Goal: Task Accomplishment & Management: Complete application form

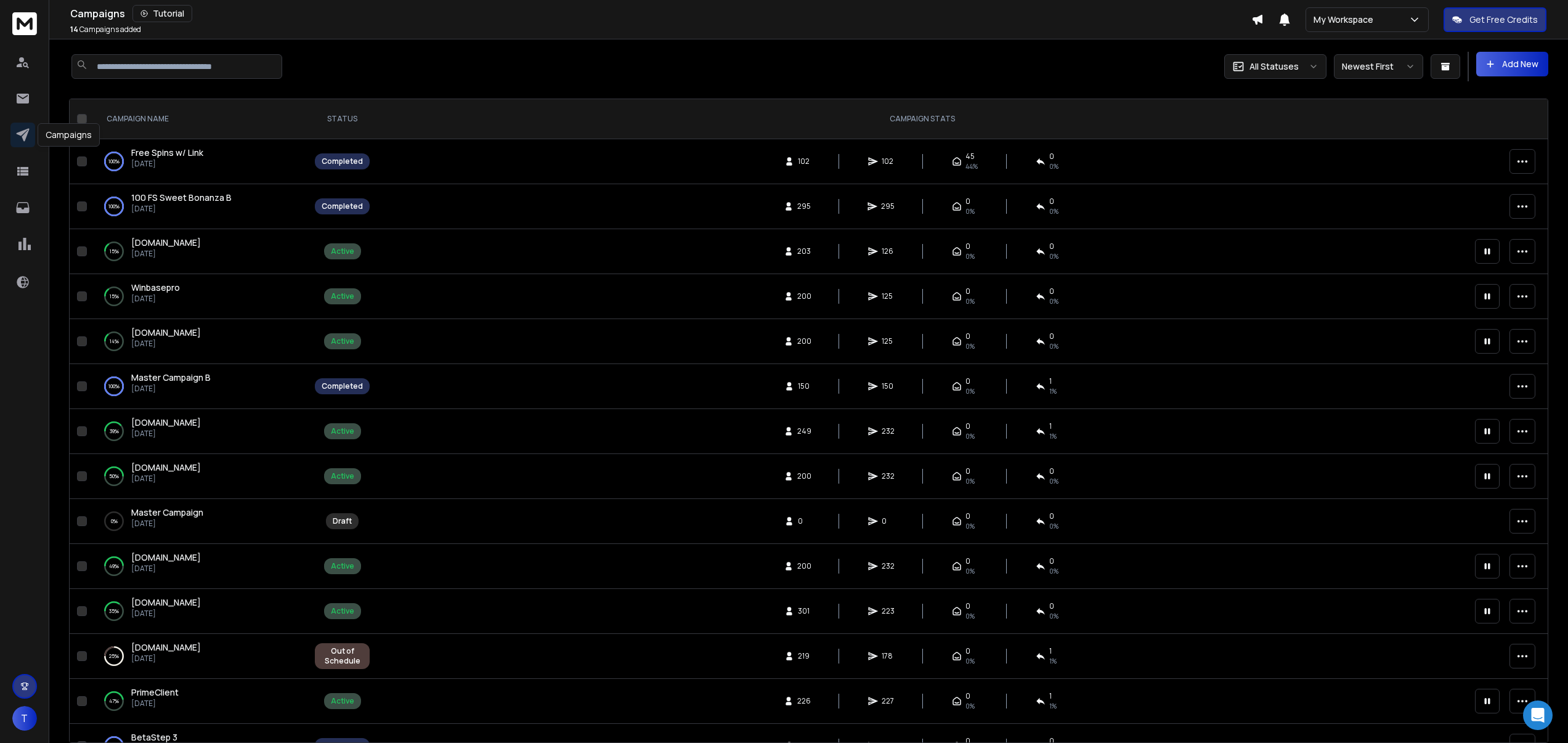
click at [348, 83] on div "Campaigns 14 Campaigns Added All Statuses Newest First Add New CAMPAIGN NAME ST…" at bounding box center [808, 424] width 1479 height 743
click at [1512, 58] on button "Add New" at bounding box center [1512, 64] width 72 height 25
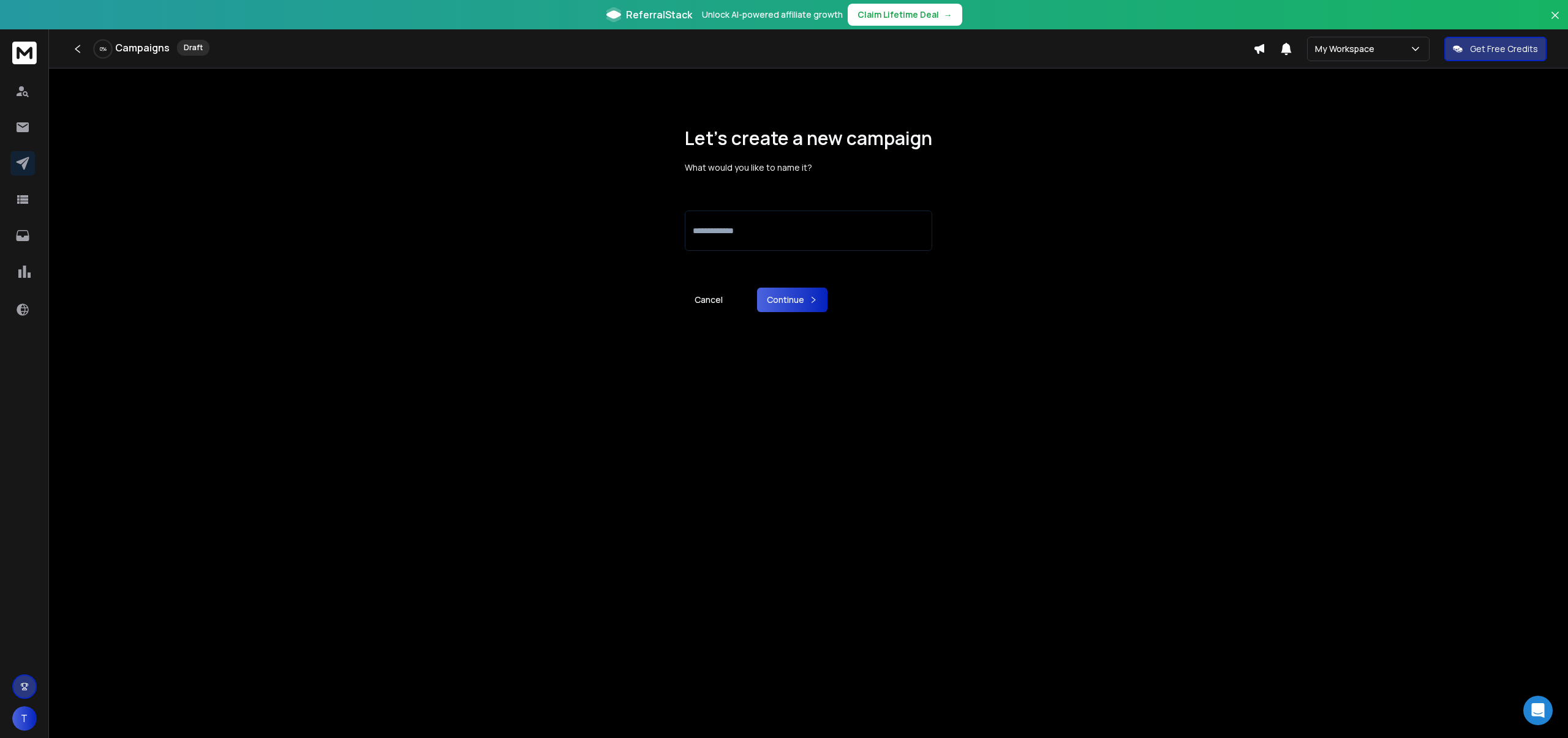
click at [671, 17] on span "ReferralStack" at bounding box center [659, 14] width 66 height 15
click at [460, 324] on div "ReferralStack Unlock AI-powered affiliate growth Lifetime Deals available! Clai…" at bounding box center [784, 369] width 1568 height 738
click at [805, 238] on input at bounding box center [808, 231] width 248 height 41
click at [552, 235] on div "Let’s create a new campaign What would you like to name it? Cancel Continue" at bounding box center [784, 171] width 1568 height 283
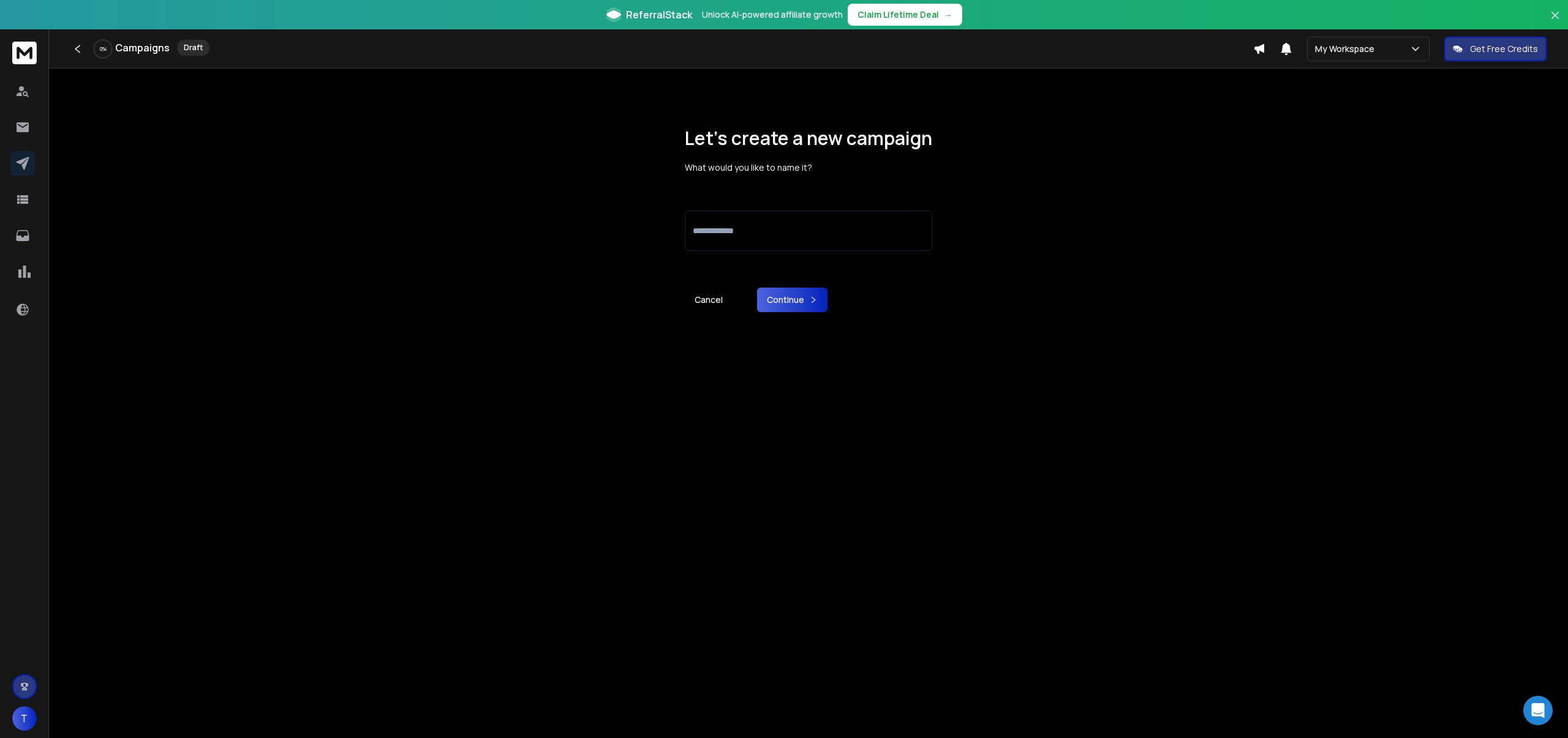
click at [859, 284] on form "Cancel Continue" at bounding box center [808, 249] width 248 height 126
click at [826, 235] on input at bounding box center [808, 231] width 248 height 41
click at [1079, 244] on div "Let’s create a new campaign What would you like to name it? Cancel Continue" at bounding box center [784, 171] width 1568 height 283
click at [760, 218] on input at bounding box center [808, 231] width 248 height 41
type input "**********"
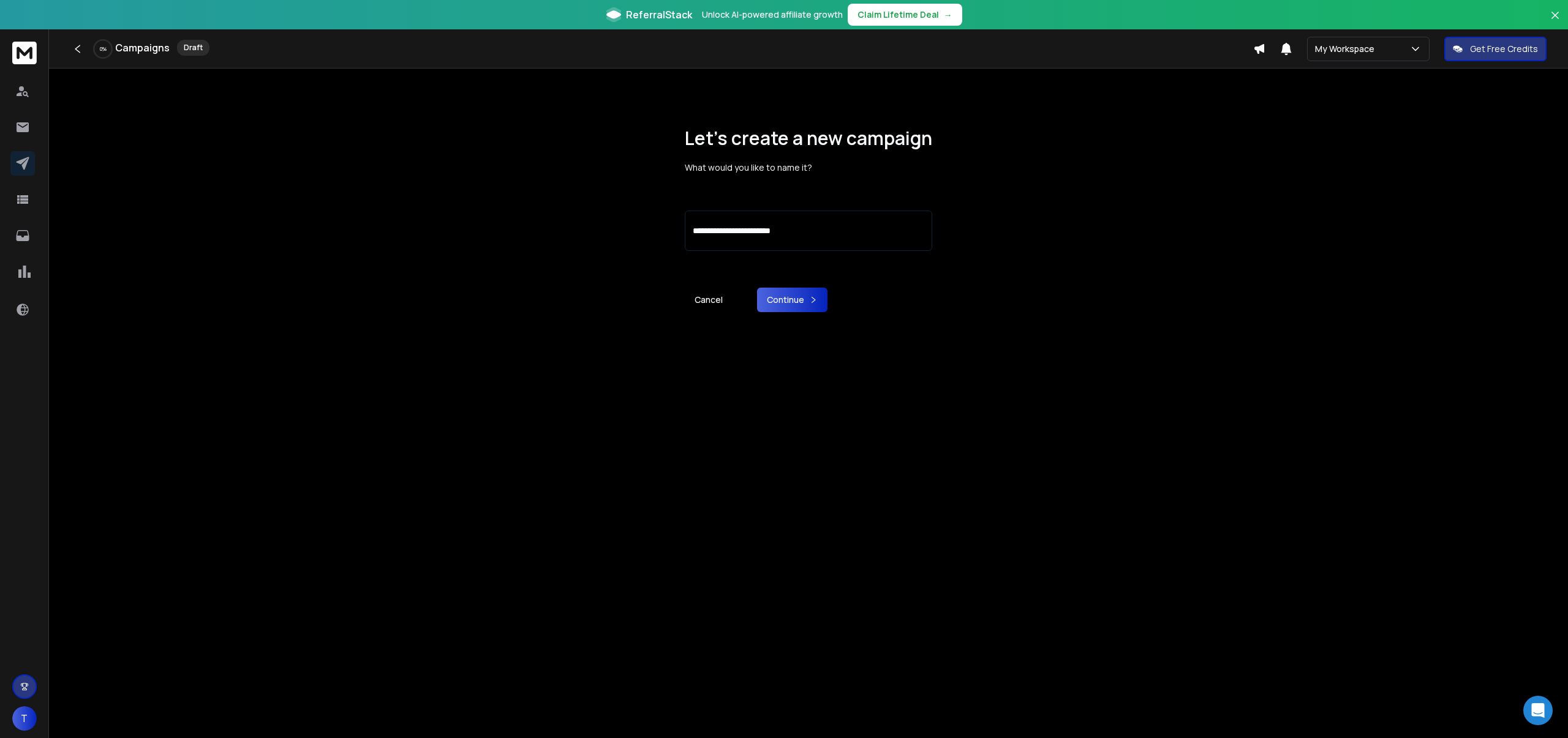
click at [777, 297] on button "Continue" at bounding box center [792, 300] width 70 height 25
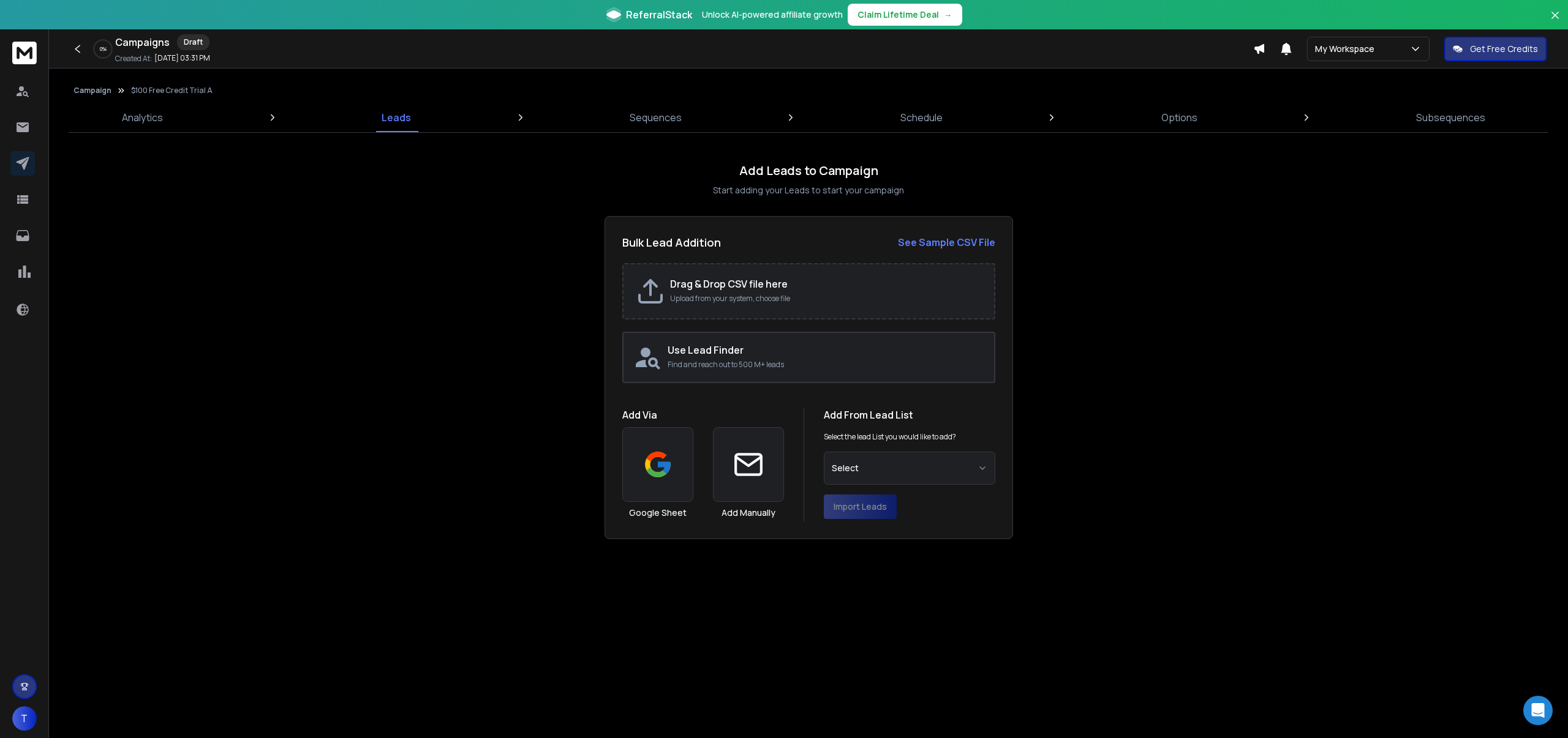
click at [717, 281] on h2 "Drag & Drop CSV file here" at bounding box center [826, 284] width 312 height 15
click at [749, 474] on icon at bounding box center [749, 464] width 26 height 20
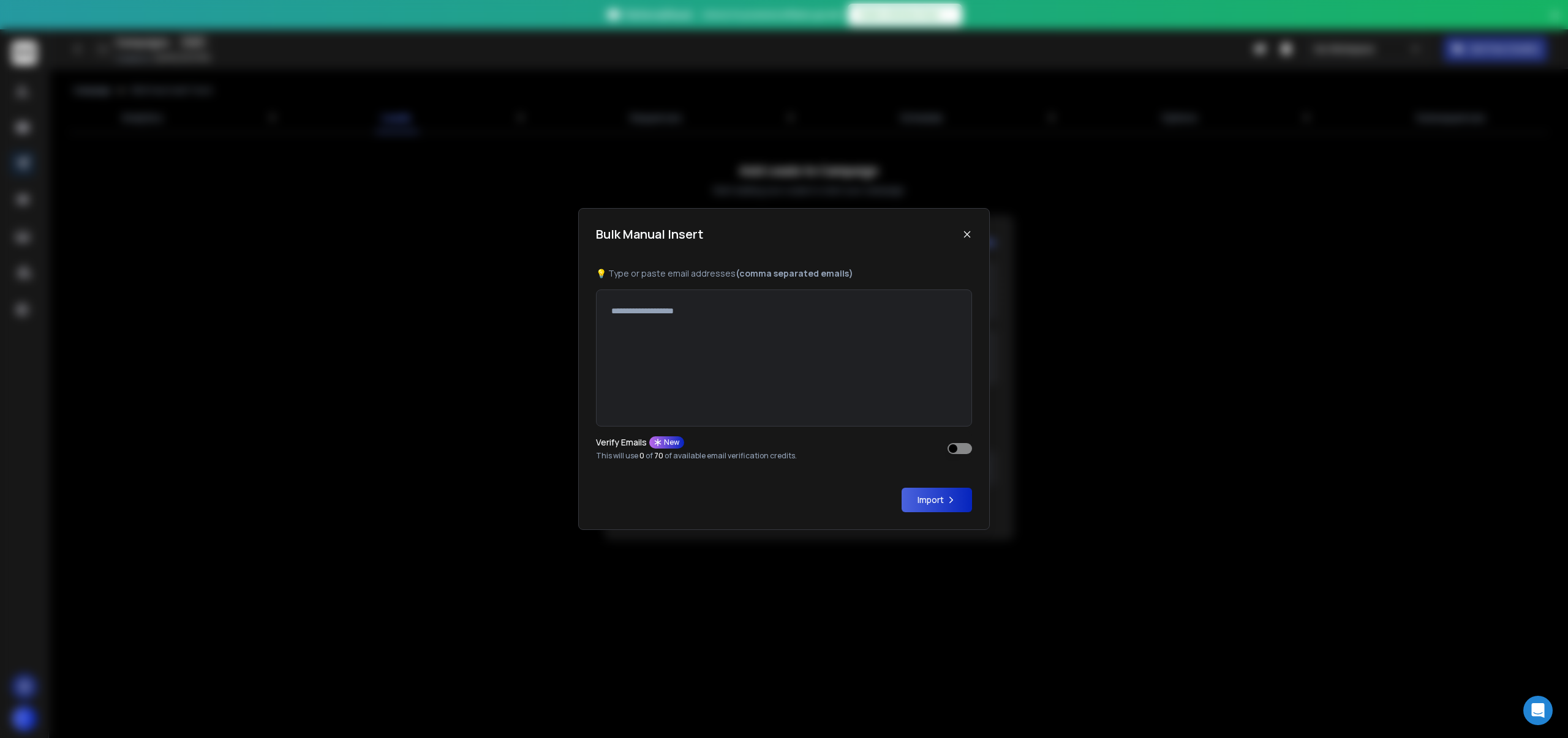
click at [705, 335] on textarea at bounding box center [784, 358] width 376 height 137
paste textarea "**********"
type textarea "**********"
click at [636, 335] on textarea at bounding box center [784, 358] width 376 height 137
paste textarea "**********"
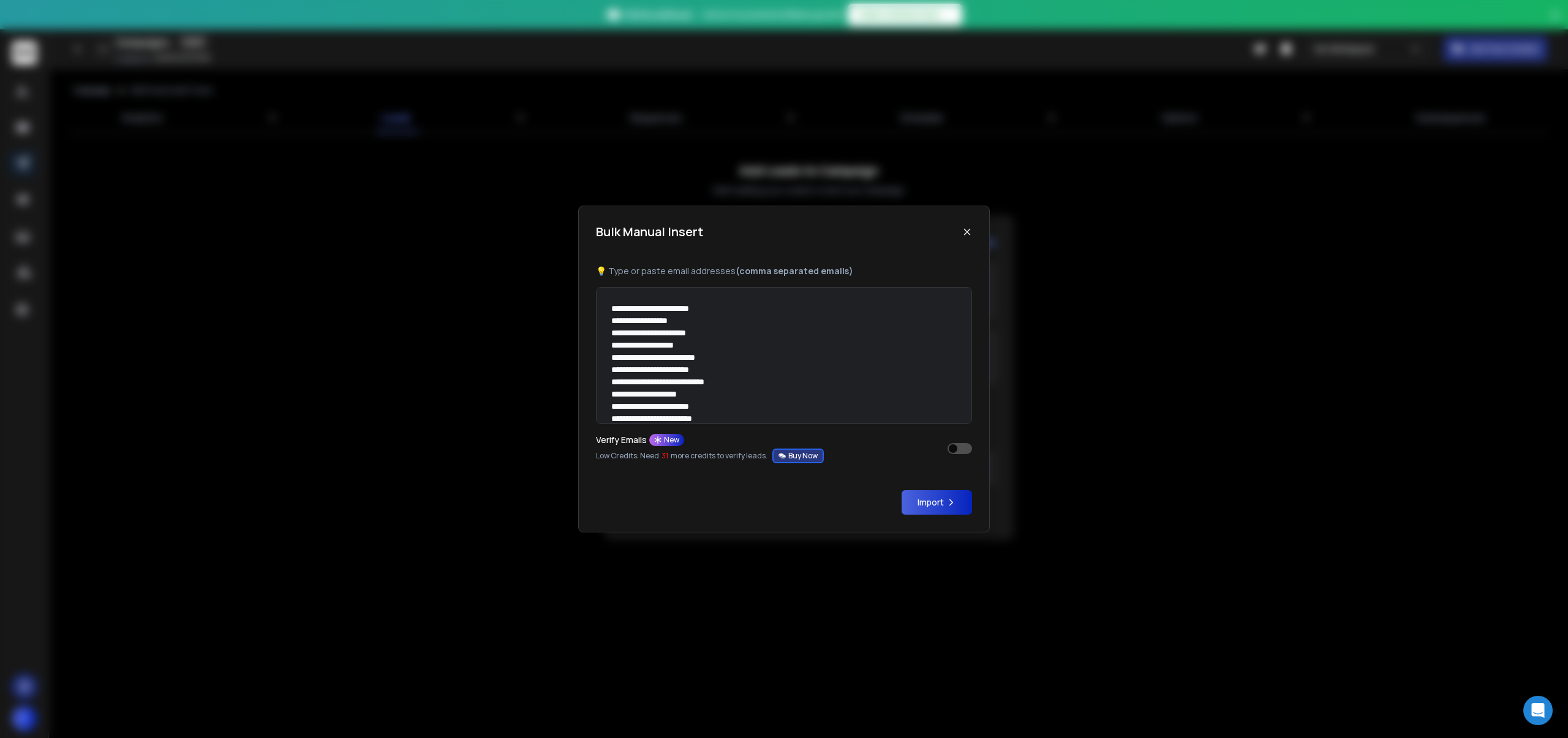
scroll to position [1127, 0]
type textarea "**********"
click at [927, 506] on button "Import" at bounding box center [936, 503] width 70 height 25
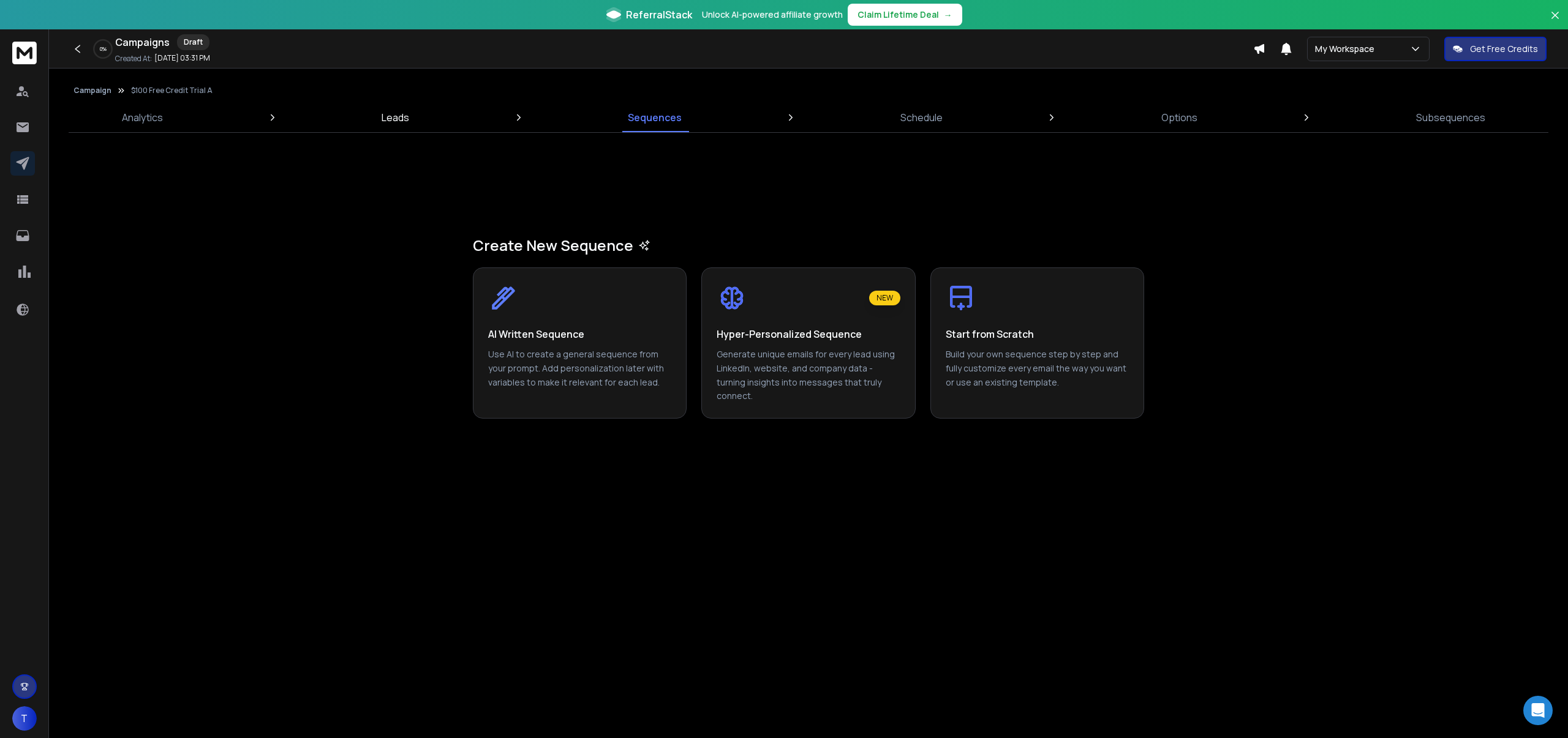
click at [385, 120] on p "Leads" at bounding box center [395, 118] width 28 height 15
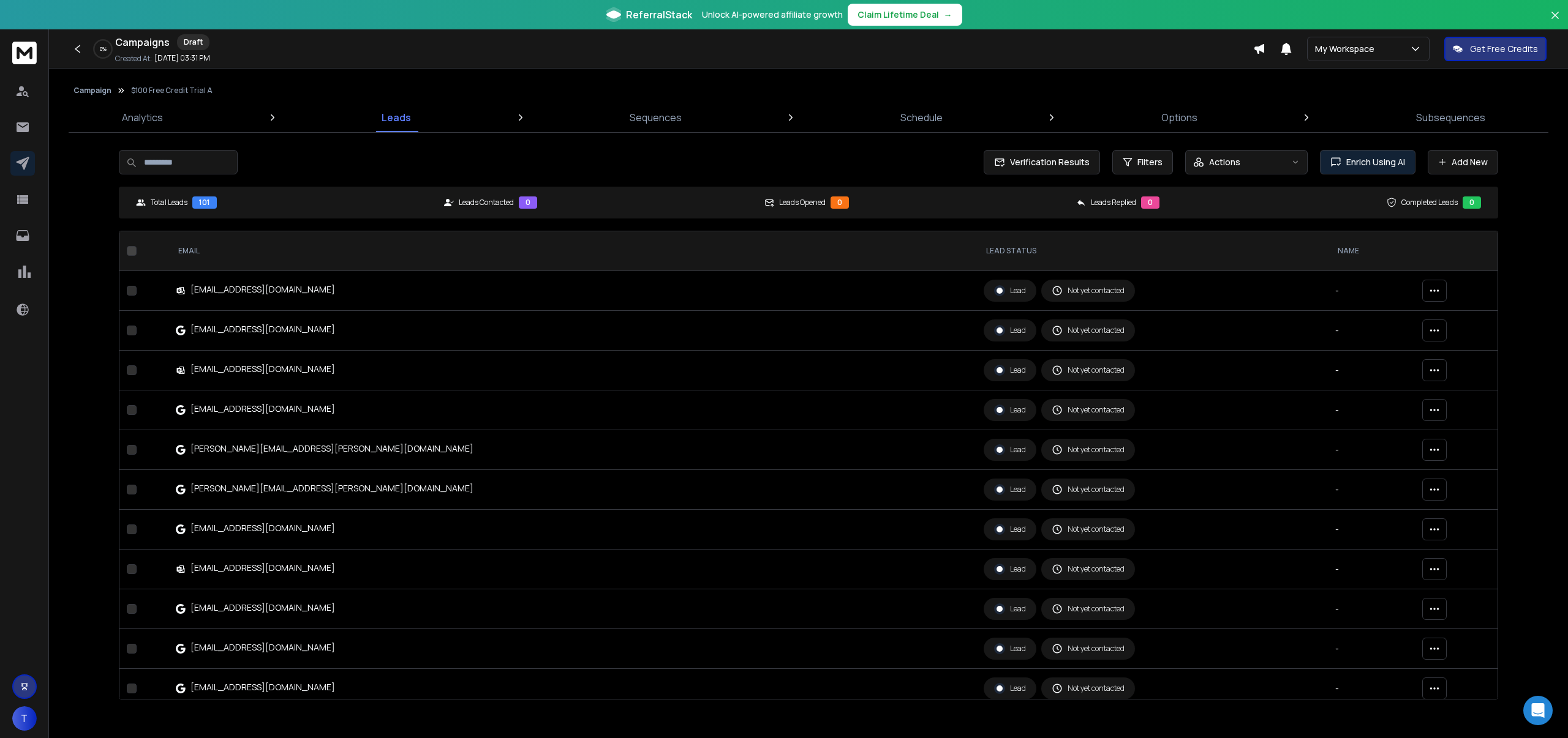
click at [1352, 158] on span "Enrich Using AI" at bounding box center [1373, 162] width 64 height 12
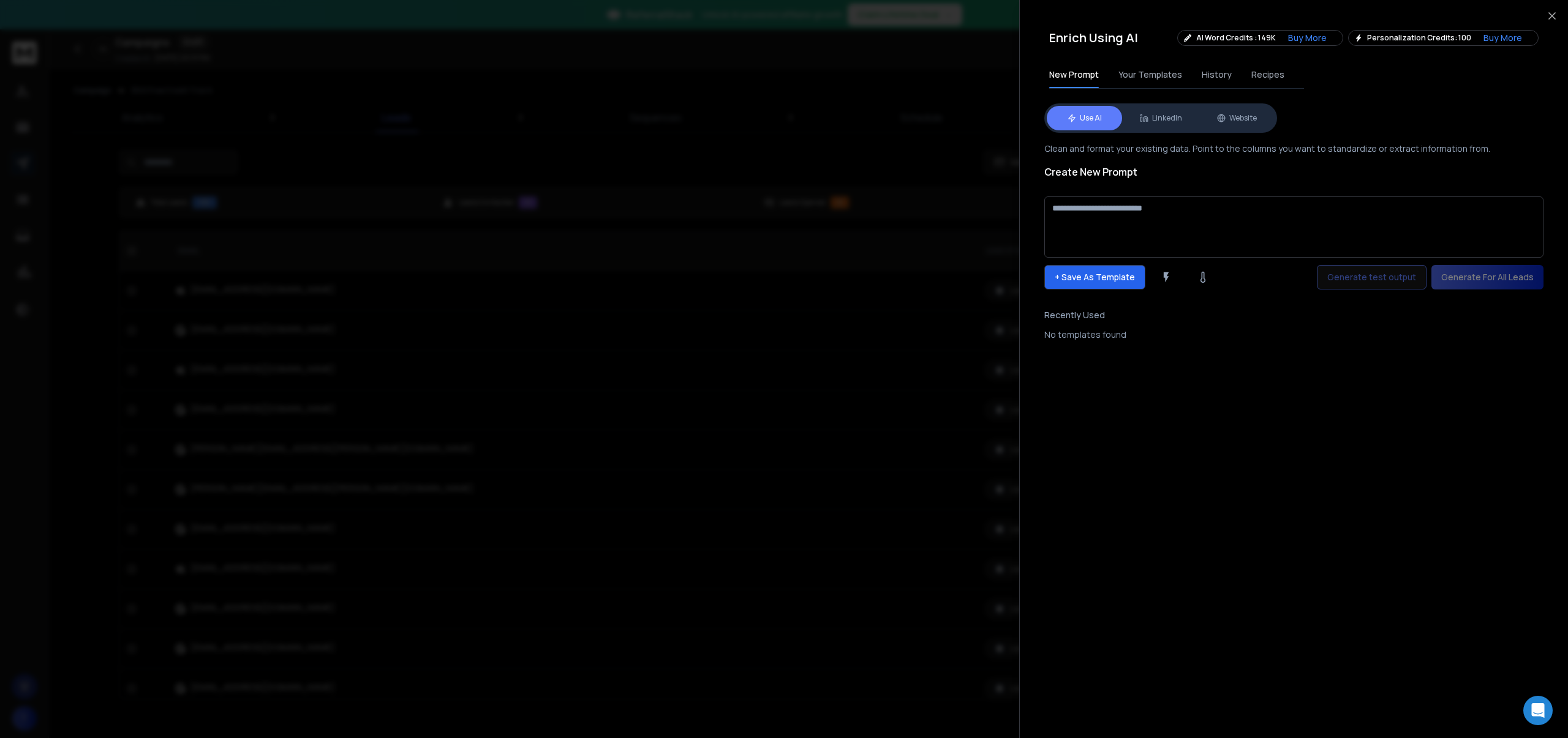
click at [1159, 117] on button "LinkedIn" at bounding box center [1160, 118] width 76 height 25
click at [1097, 116] on button "Use AI" at bounding box center [1084, 118] width 76 height 25
click at [1112, 229] on textarea at bounding box center [1294, 227] width 499 height 61
click at [1197, 275] on icon "button" at bounding box center [1203, 277] width 12 height 12
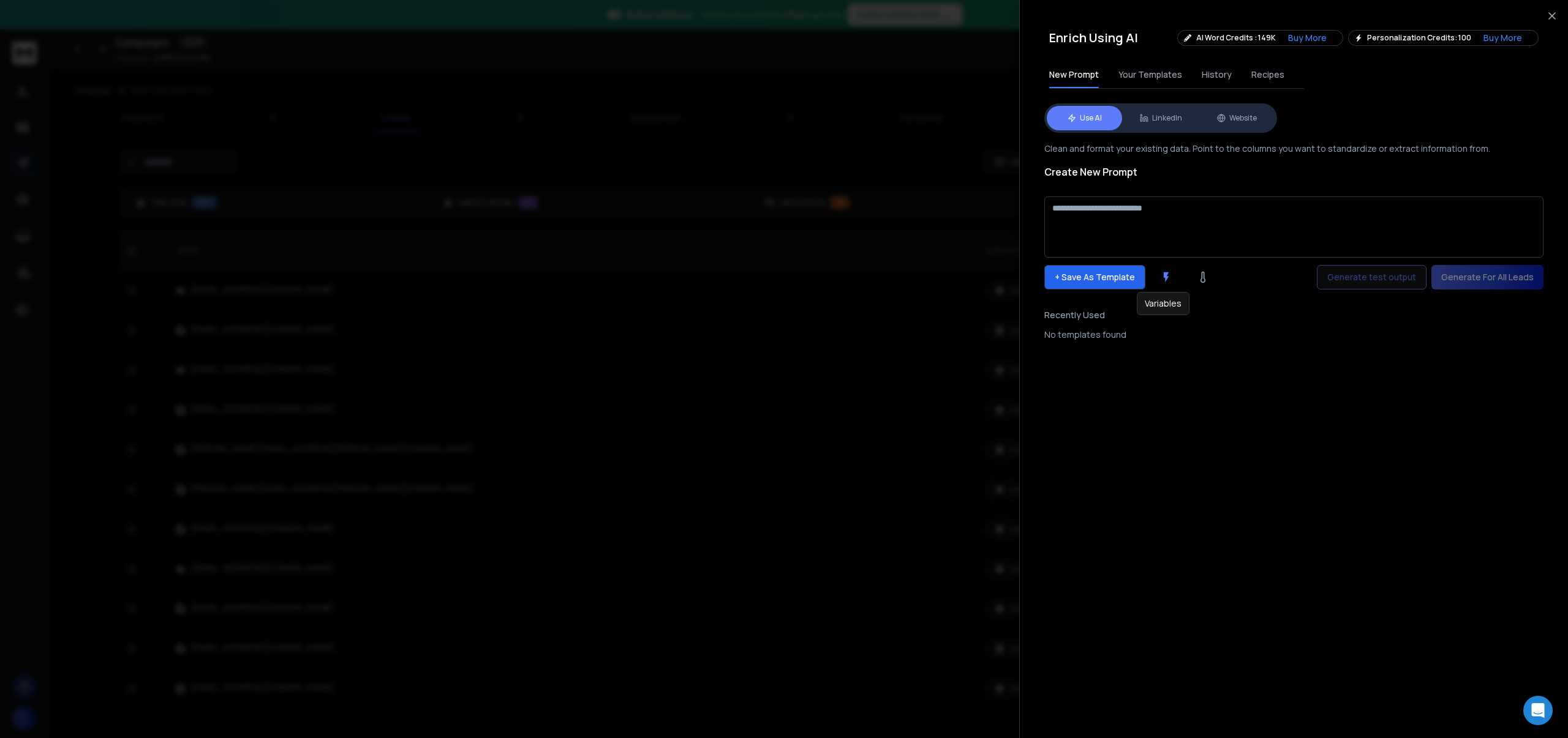
click at [1167, 275] on icon "button" at bounding box center [1166, 277] width 12 height 12
drag, startPoint x: 1109, startPoint y: 210, endPoint x: 1000, endPoint y: 208, distance: 109.0
click at [1000, 208] on body "ReferralStack Unlock AI-powered affiliate growth Lifetime Deals available! Clai…" at bounding box center [784, 369] width 1568 height 738
type textarea "*********"
click at [1267, 389] on div "Clean and format your existing data. Point to the columns you want to standardi…" at bounding box center [1294, 441] width 499 height 596
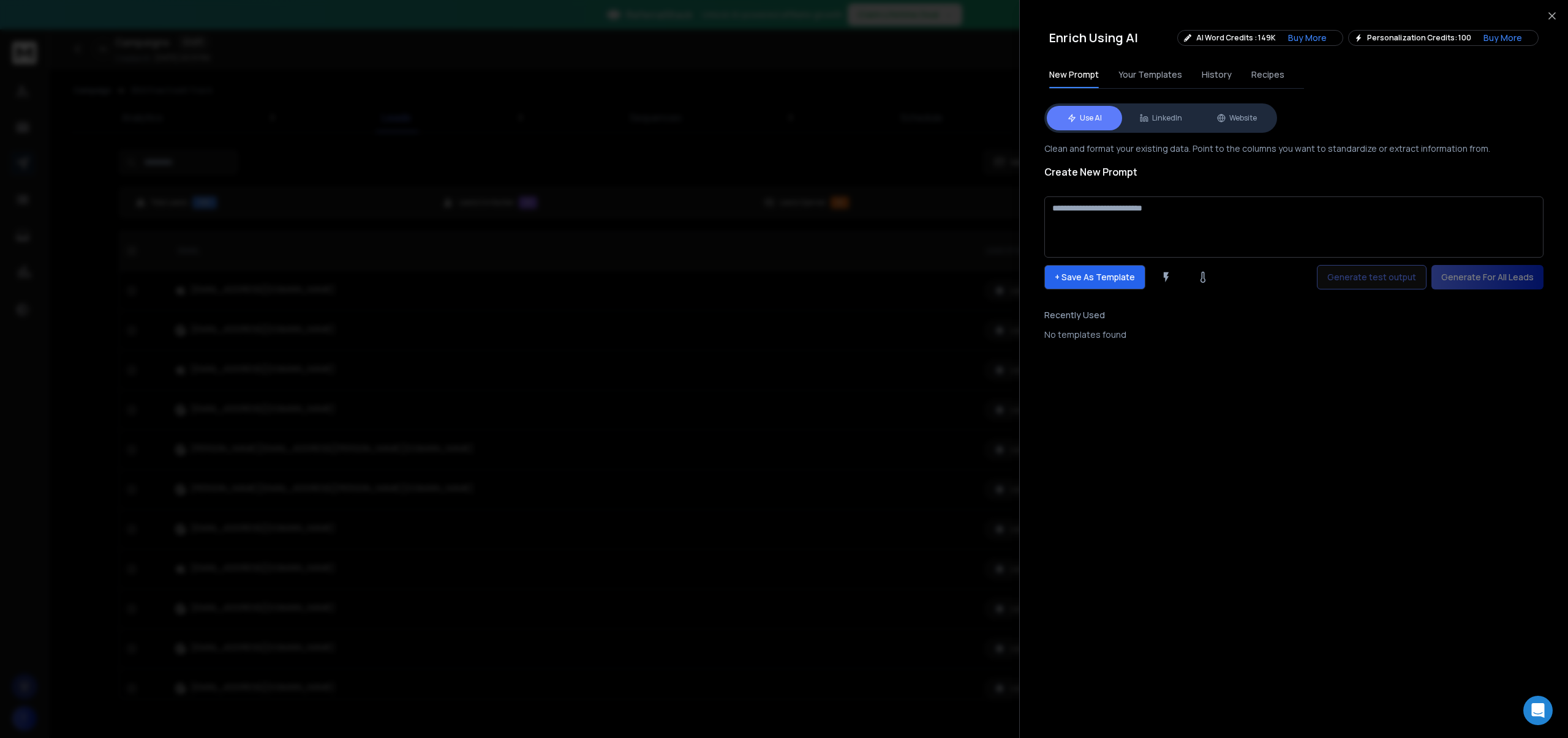
click at [1168, 119] on button "LinkedIn" at bounding box center [1160, 118] width 76 height 25
click at [1238, 118] on button "Website" at bounding box center [1236, 118] width 76 height 25
click at [1053, 112] on button "Use AI" at bounding box center [1084, 118] width 76 height 25
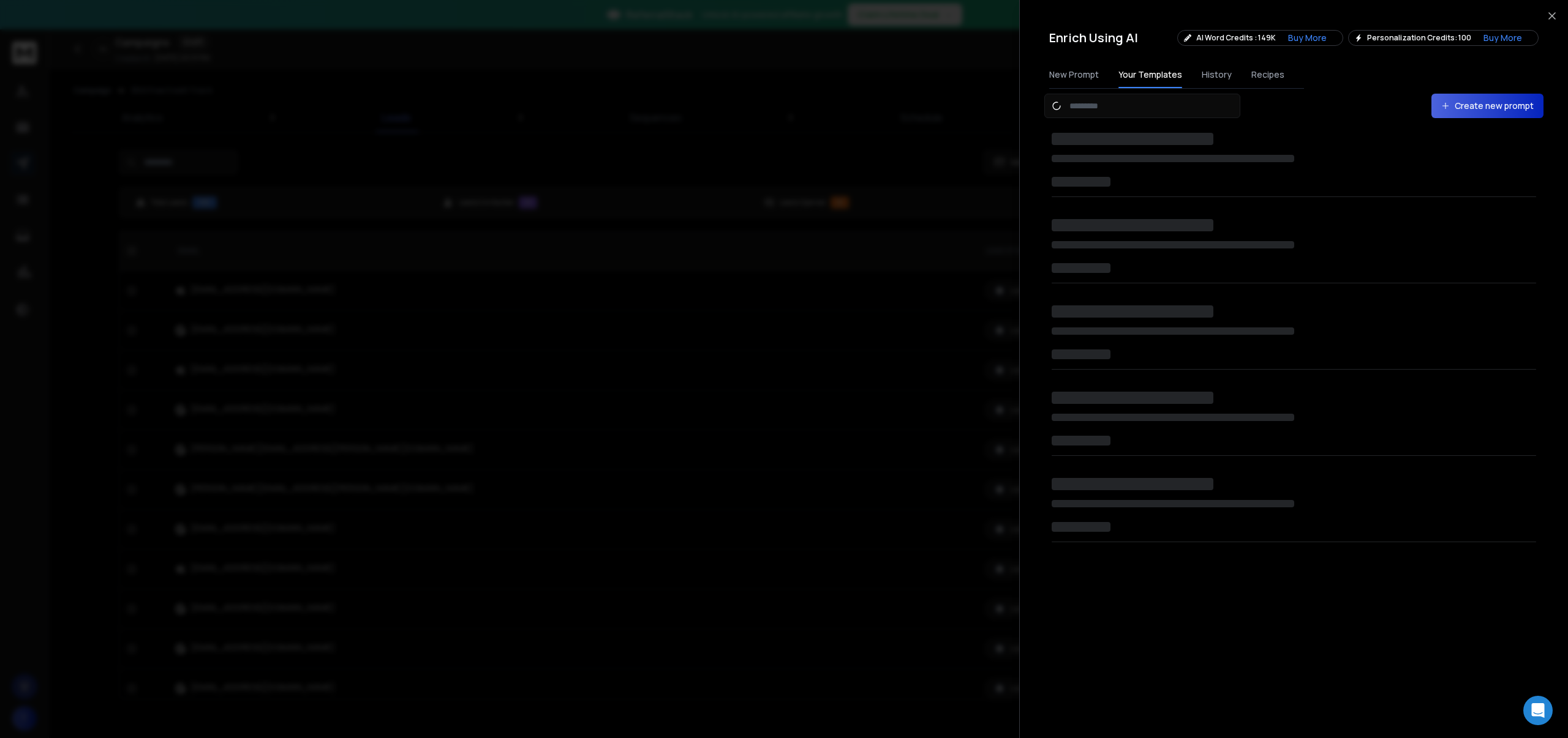
click at [1147, 70] on button "Your Templates" at bounding box center [1150, 75] width 64 height 27
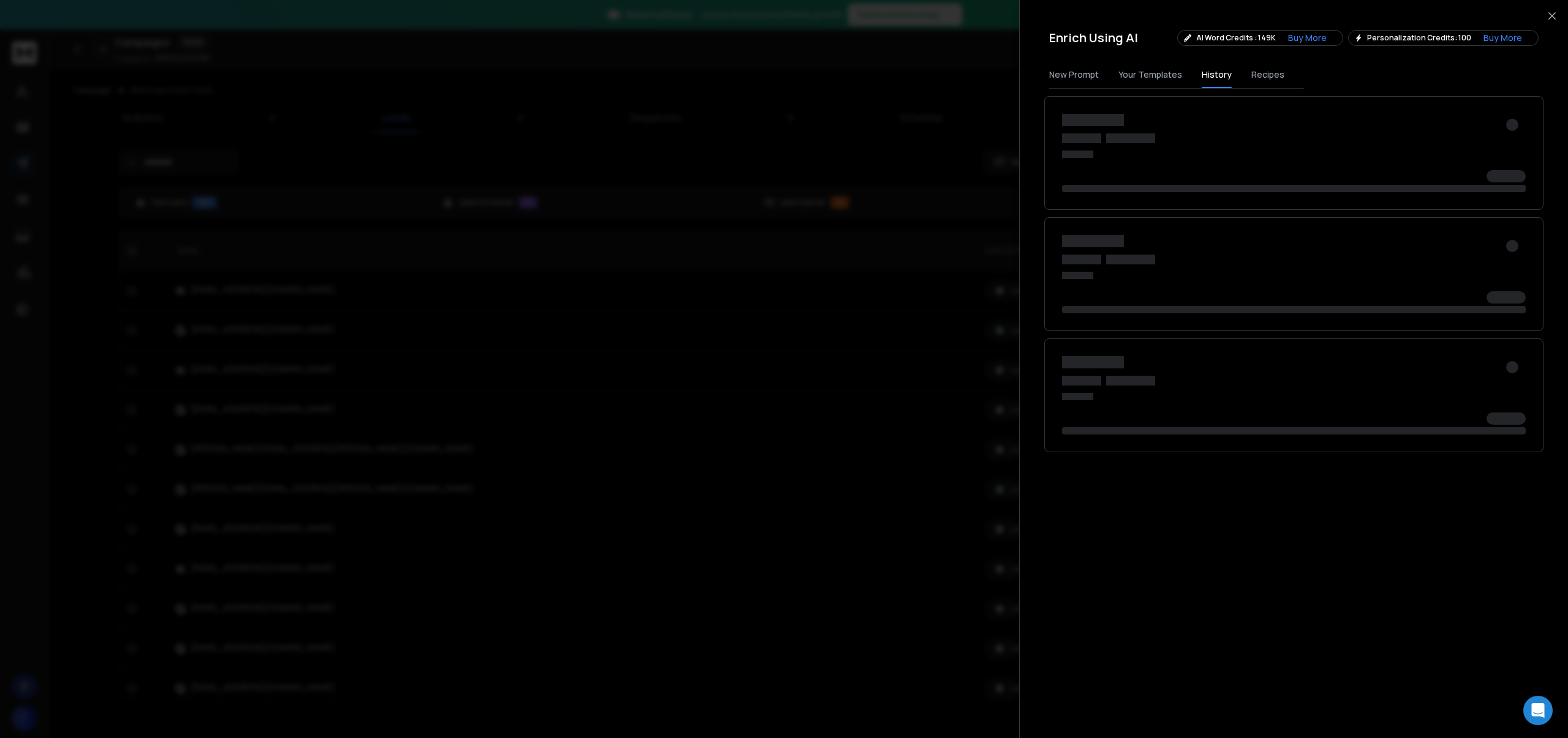
click at [1206, 78] on button "History" at bounding box center [1216, 75] width 30 height 27
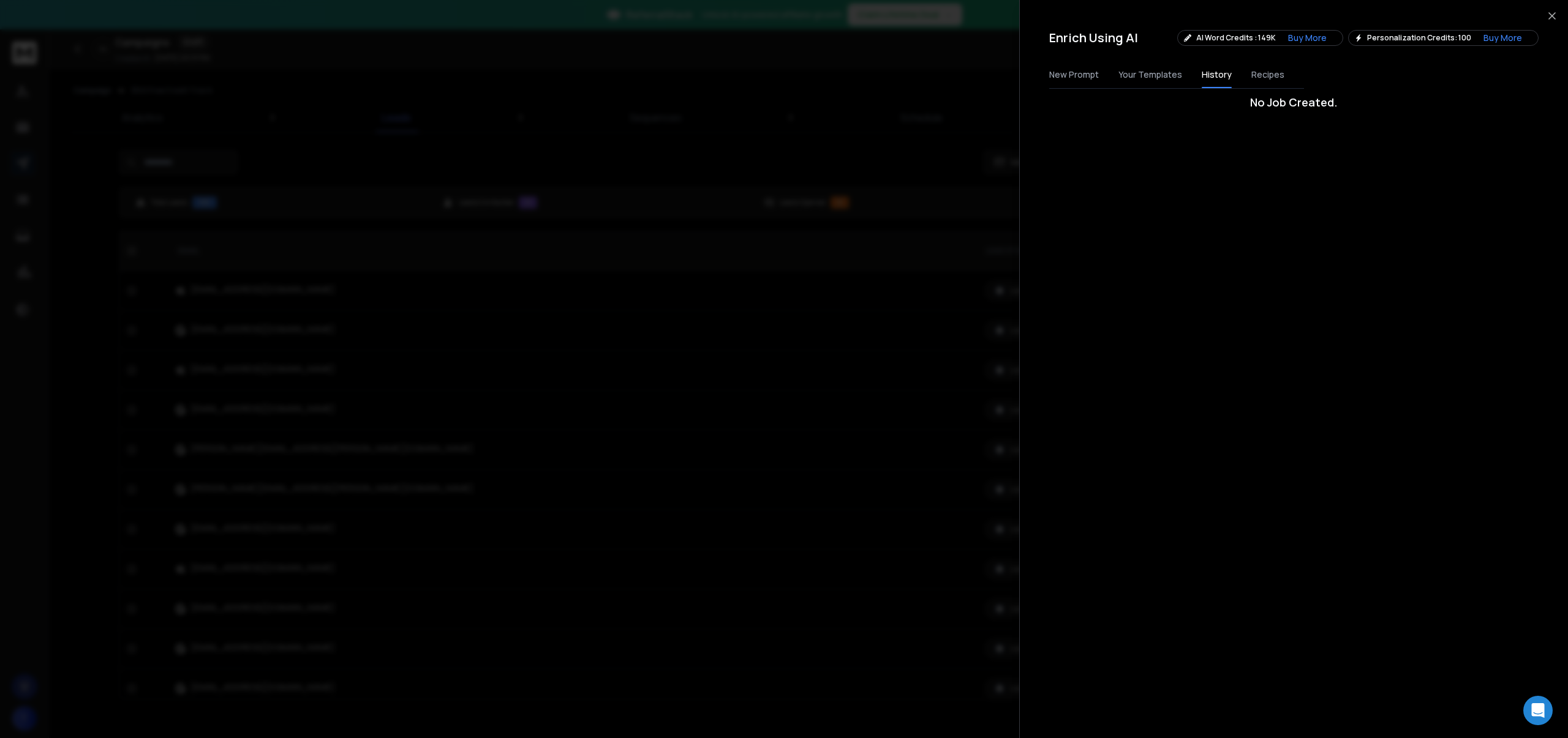
click at [1268, 80] on span "Recipes" at bounding box center [1267, 74] width 33 height 12
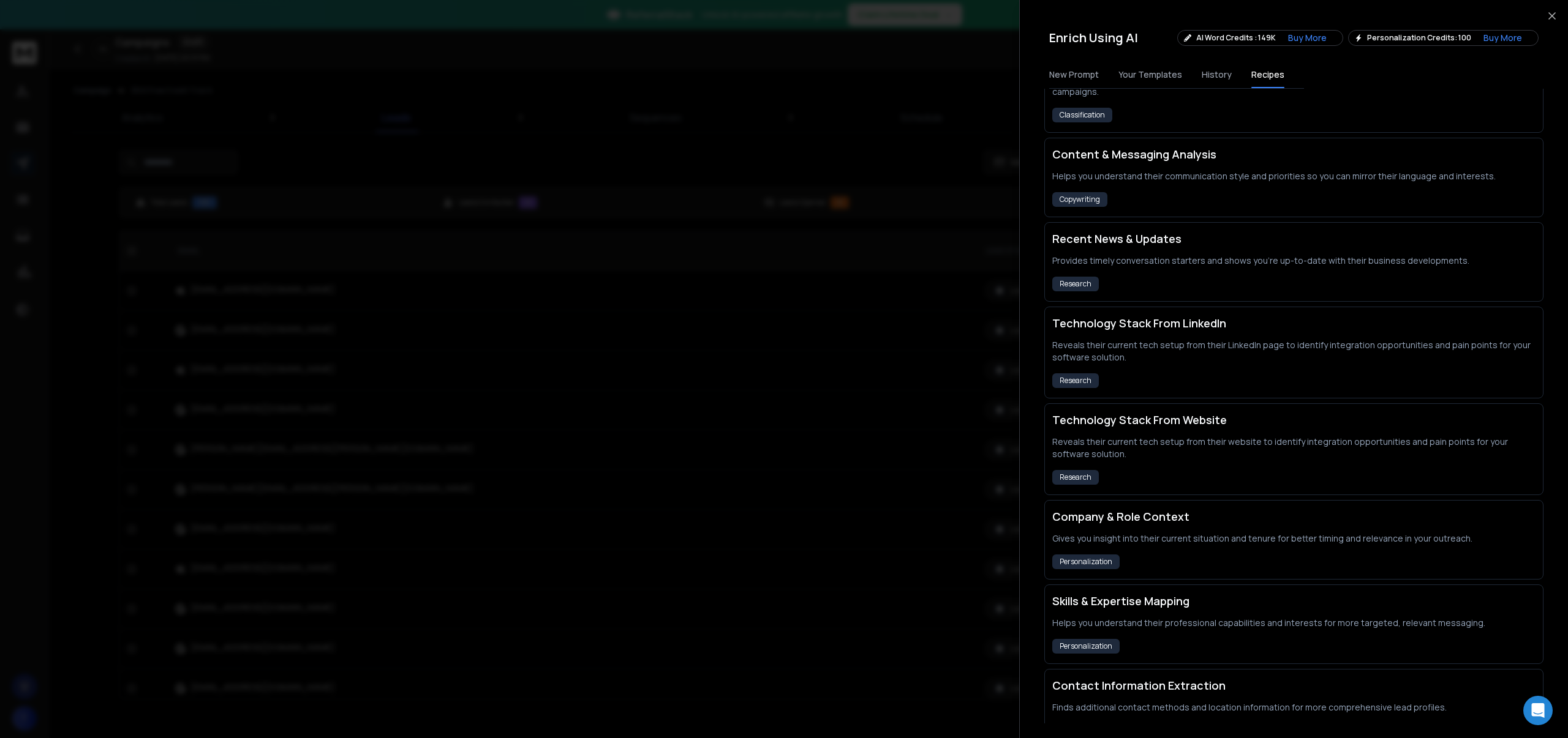
scroll to position [1405, 0]
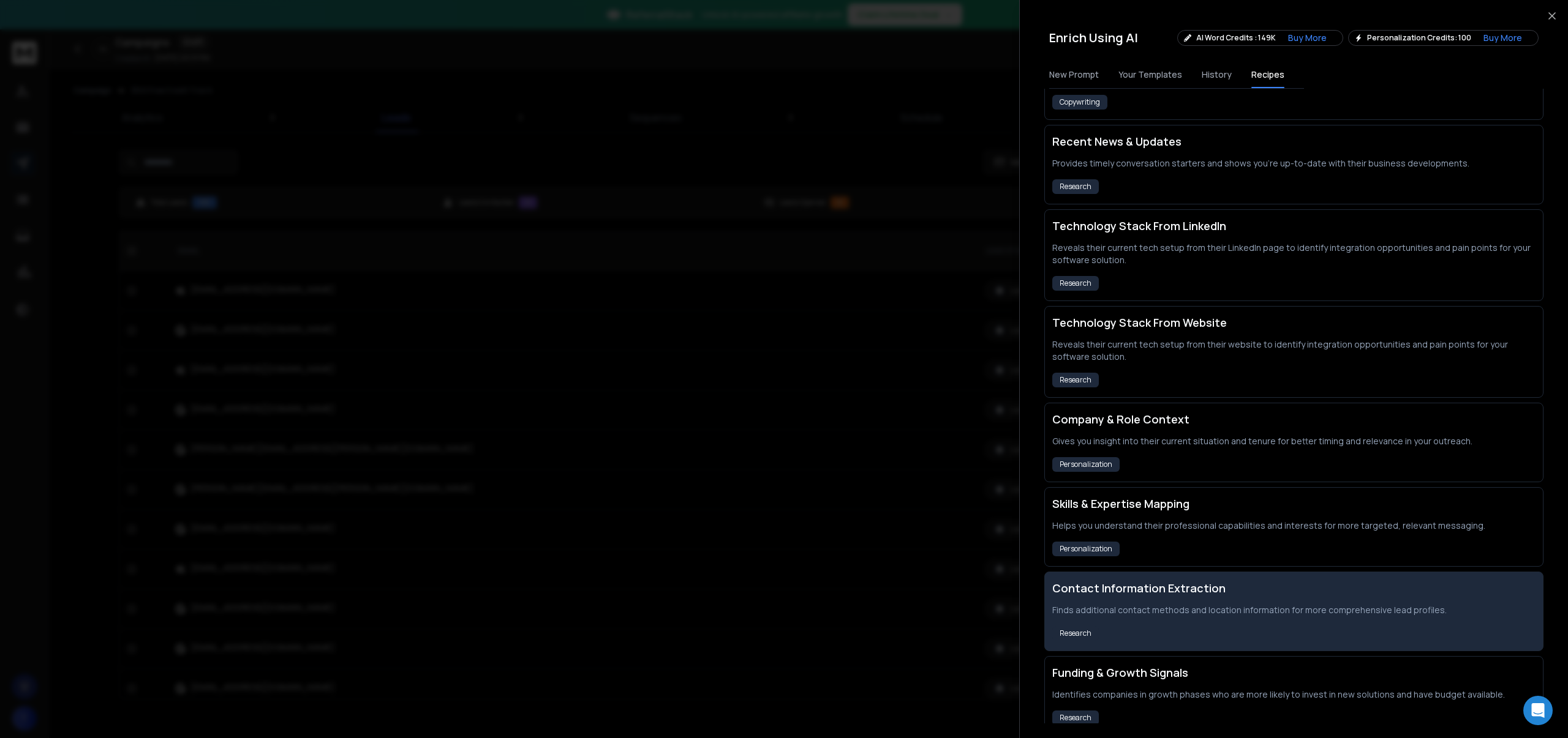
click at [1201, 580] on h3 "Contact Information Extraction" at bounding box center [1293, 588] width 483 height 17
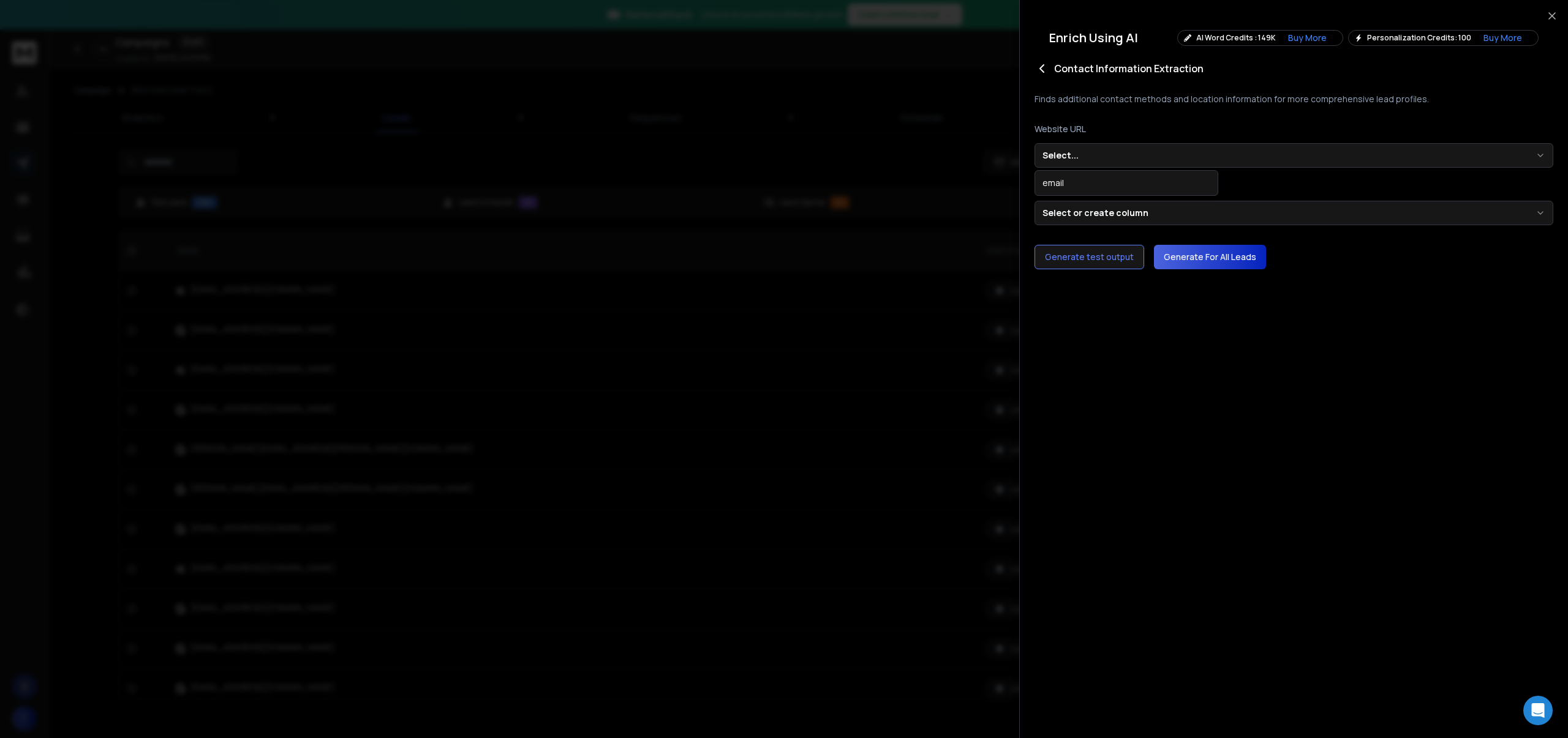
click at [1085, 146] on body "ReferralStack Unlock AI-powered affiliate growth Lifetime Deals available! Clai…" at bounding box center [784, 369] width 1568 height 738
click at [1090, 211] on body "ReferralStack Unlock AI-powered affiliate growth Lifetime Deals available! Clai…" at bounding box center [784, 369] width 1568 height 738
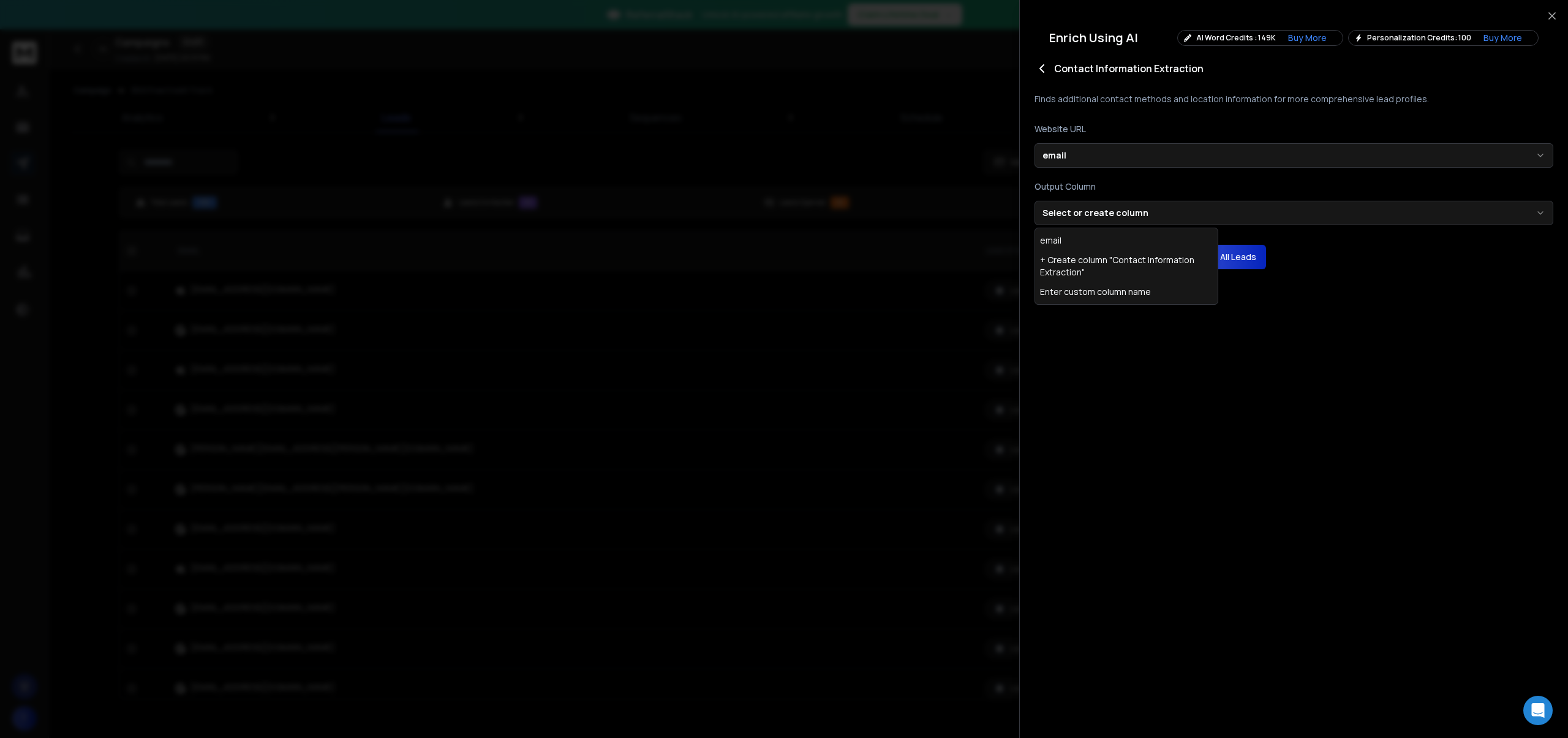
click at [1090, 214] on body "ReferralStack Unlock AI-powered affiliate growth Lifetime Deals available! Clai…" at bounding box center [784, 369] width 1568 height 738
click at [1042, 68] on icon at bounding box center [1042, 69] width 15 height 15
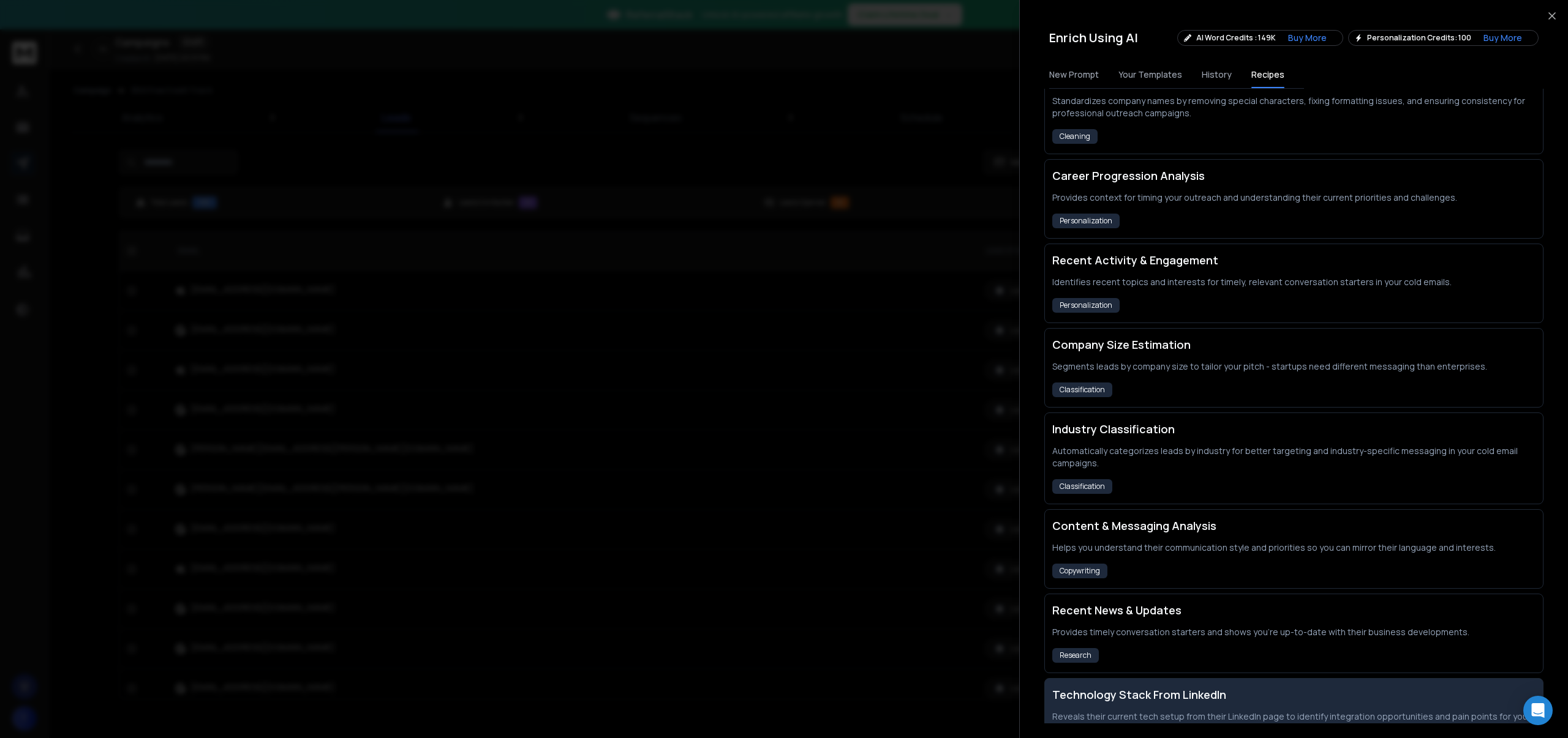
scroll to position [921, 0]
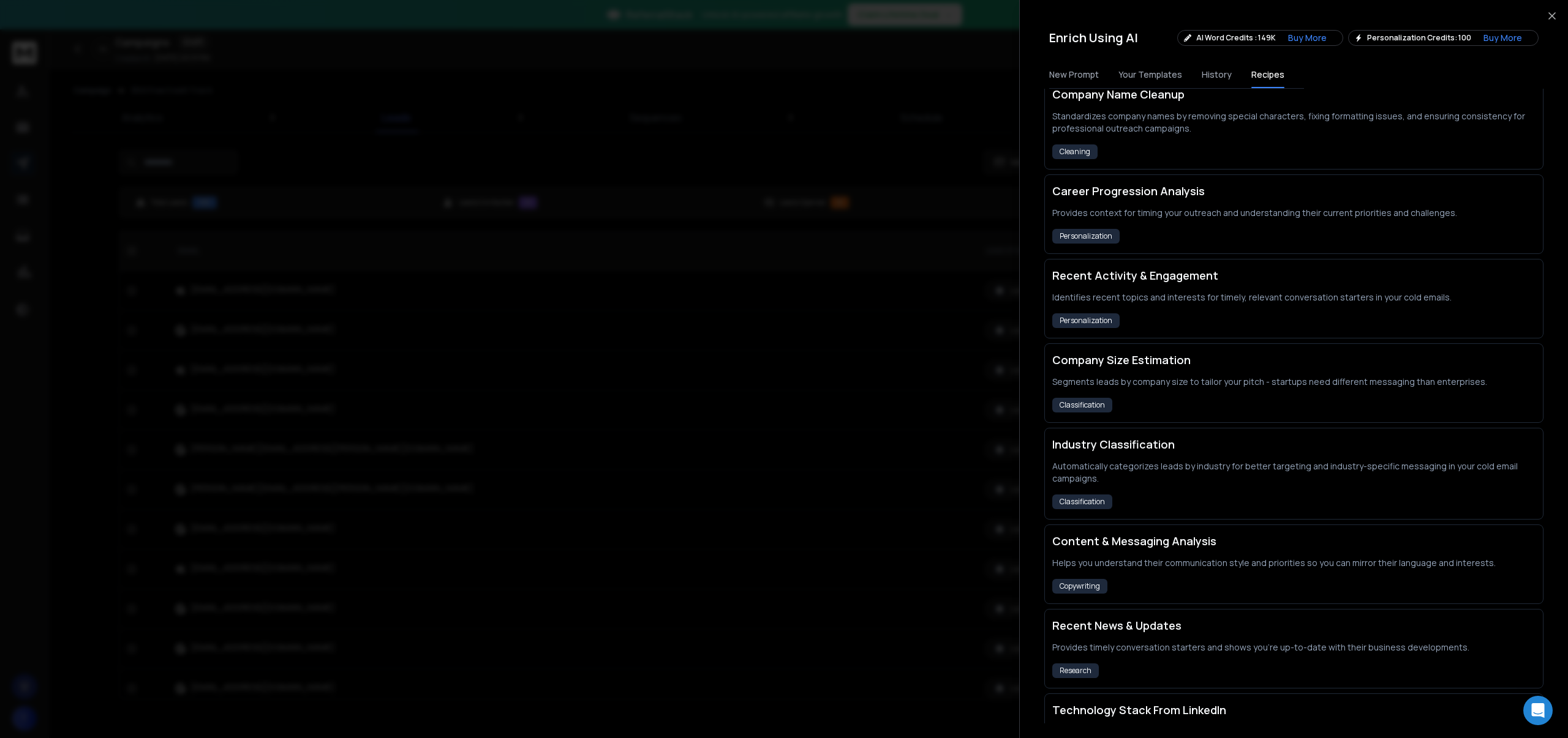
click at [988, 218] on div at bounding box center [784, 369] width 1568 height 738
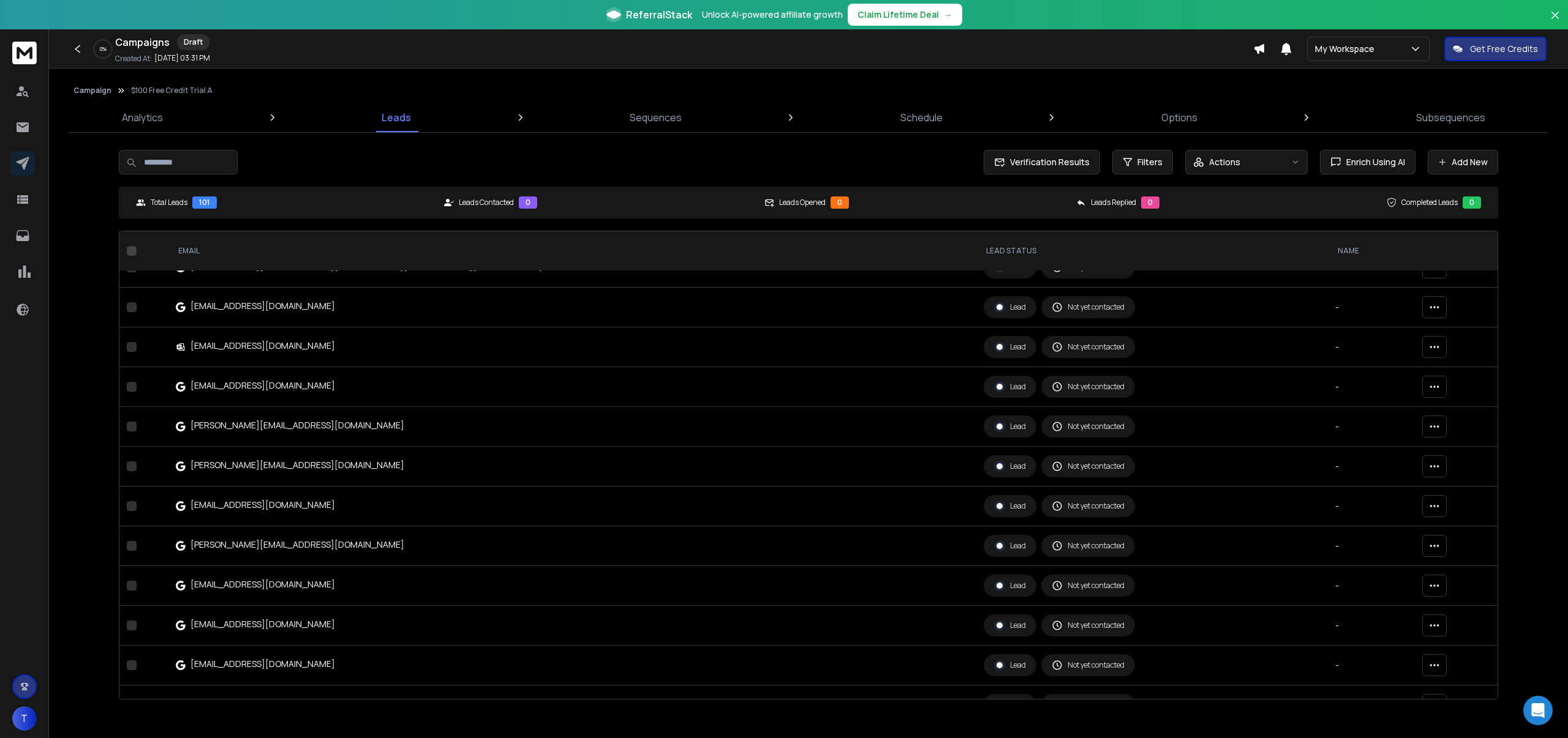
scroll to position [0, 0]
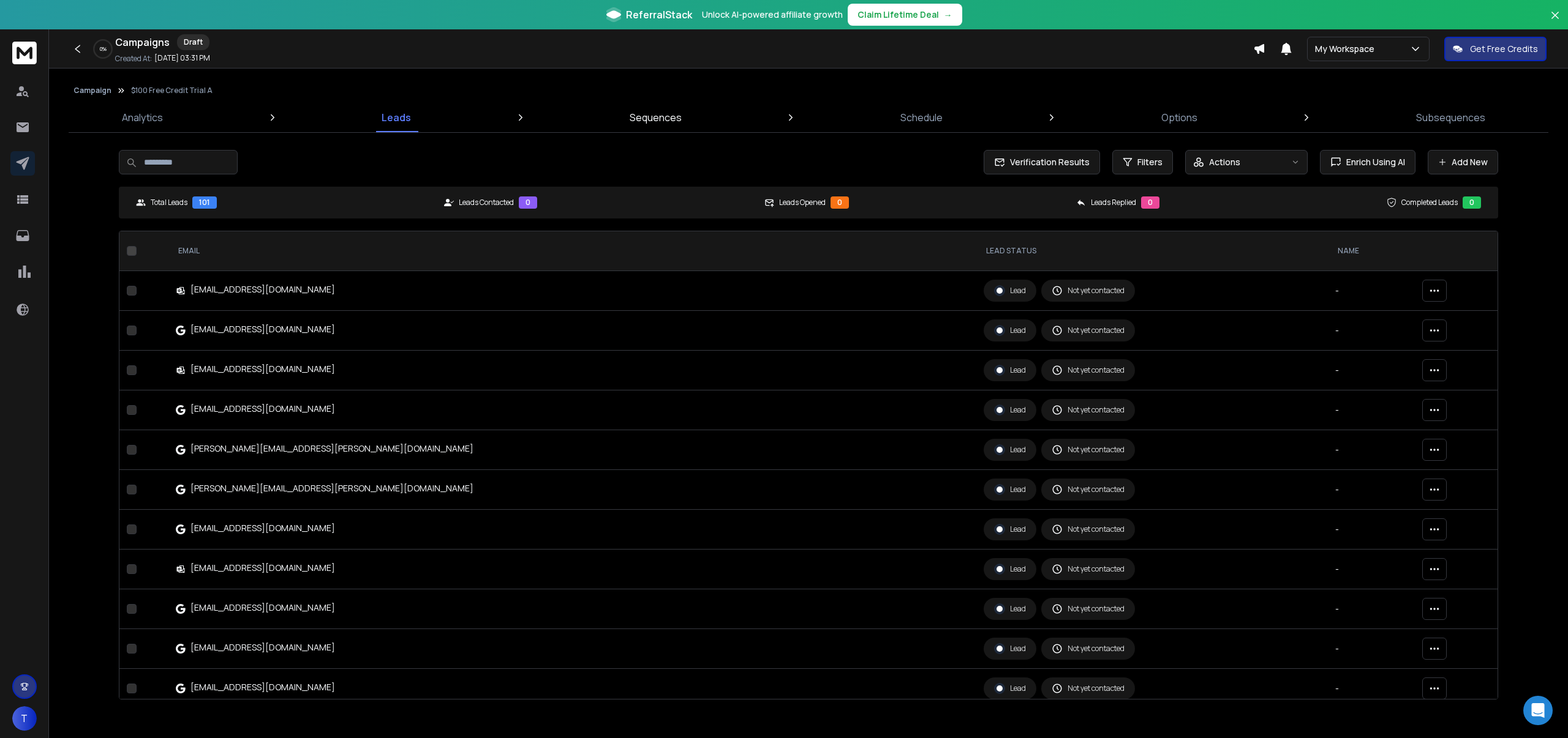
click at [630, 116] on p "Sequences" at bounding box center [656, 118] width 52 height 15
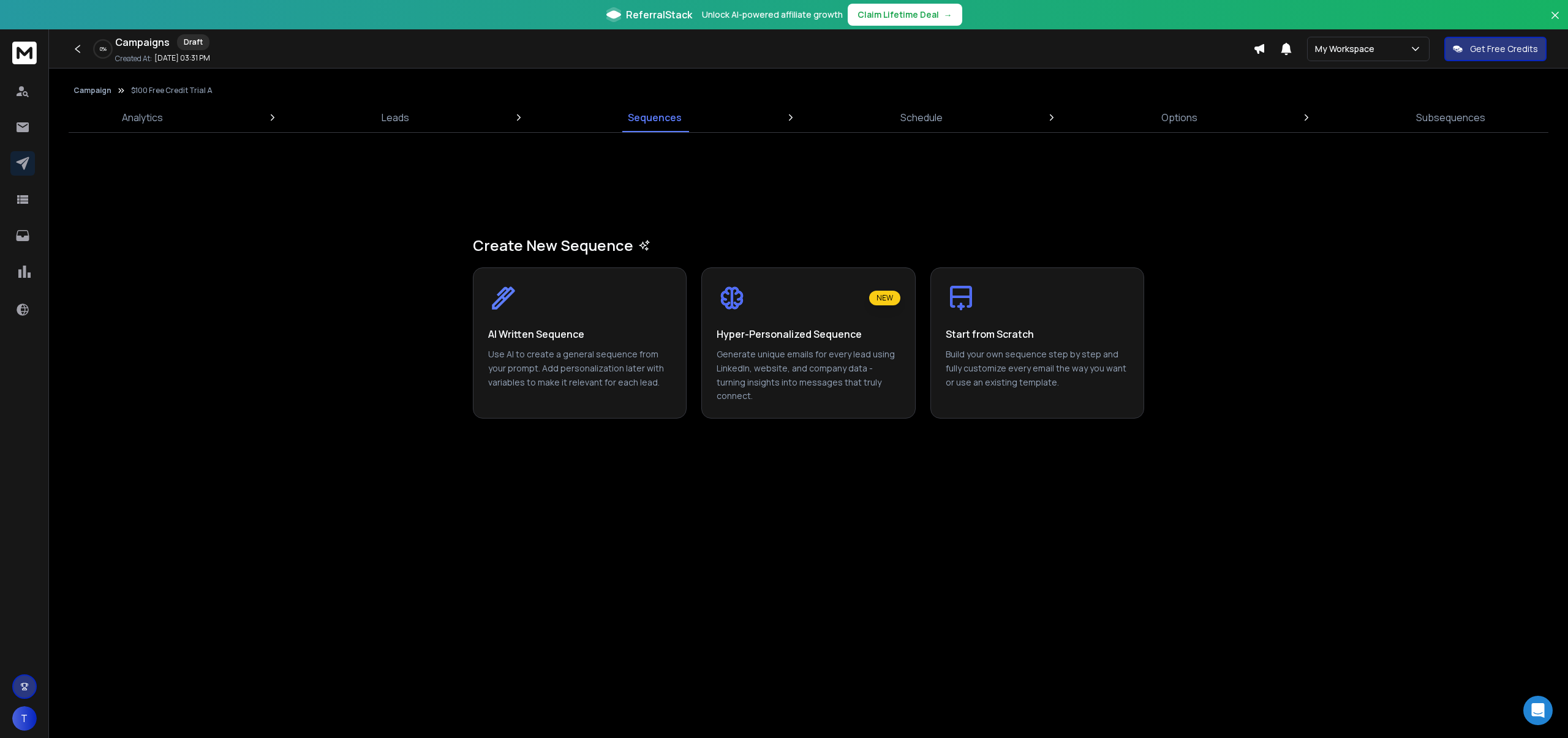
click at [784, 328] on h3 "Hyper-Personalized Sequence" at bounding box center [789, 334] width 145 height 12
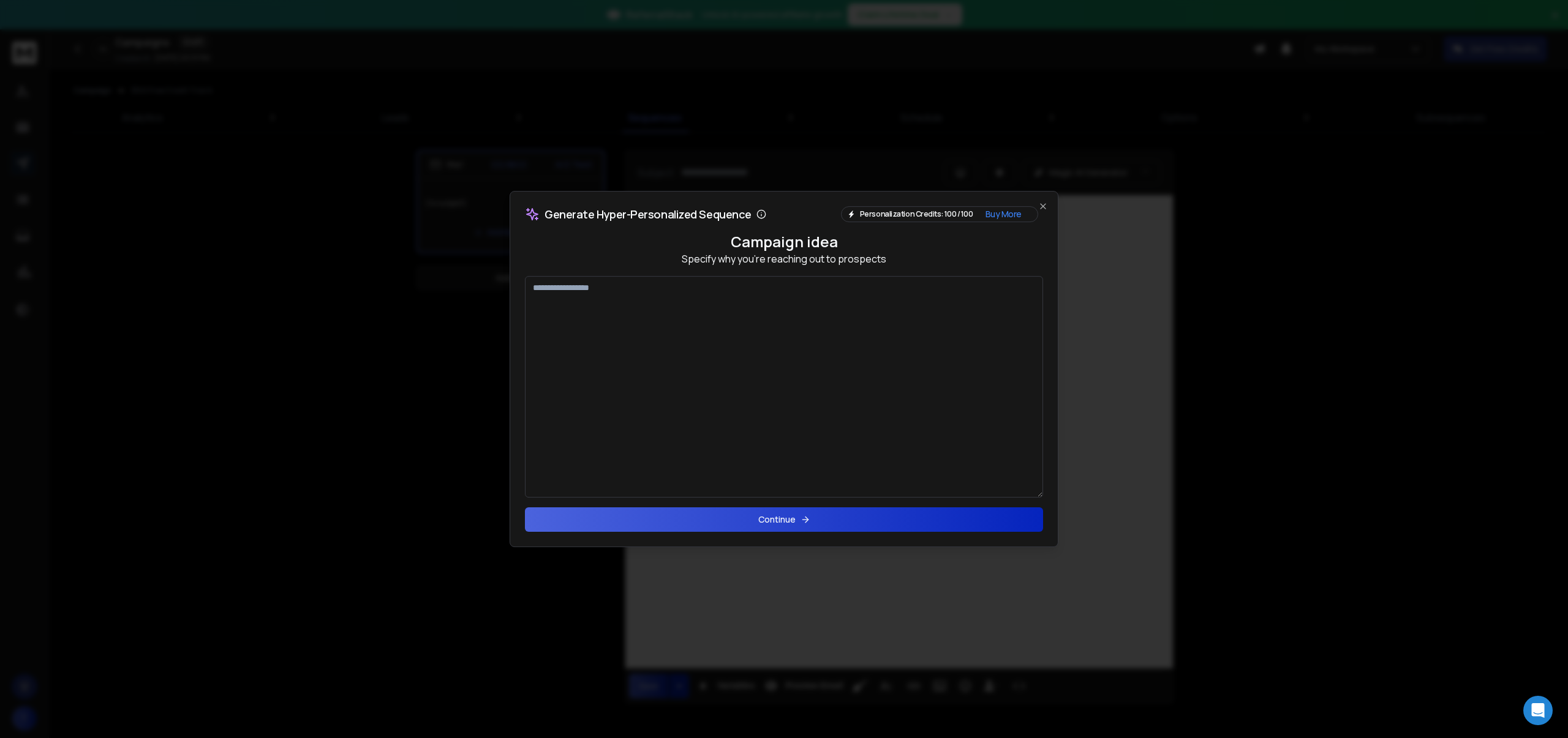
click at [1049, 205] on div "Dialog Title Generate Hyper-Personalized Sequence Personalization Credits: 100 …" at bounding box center [784, 369] width 549 height 356
click at [1046, 206] on icon "button" at bounding box center [1043, 206] width 10 height 10
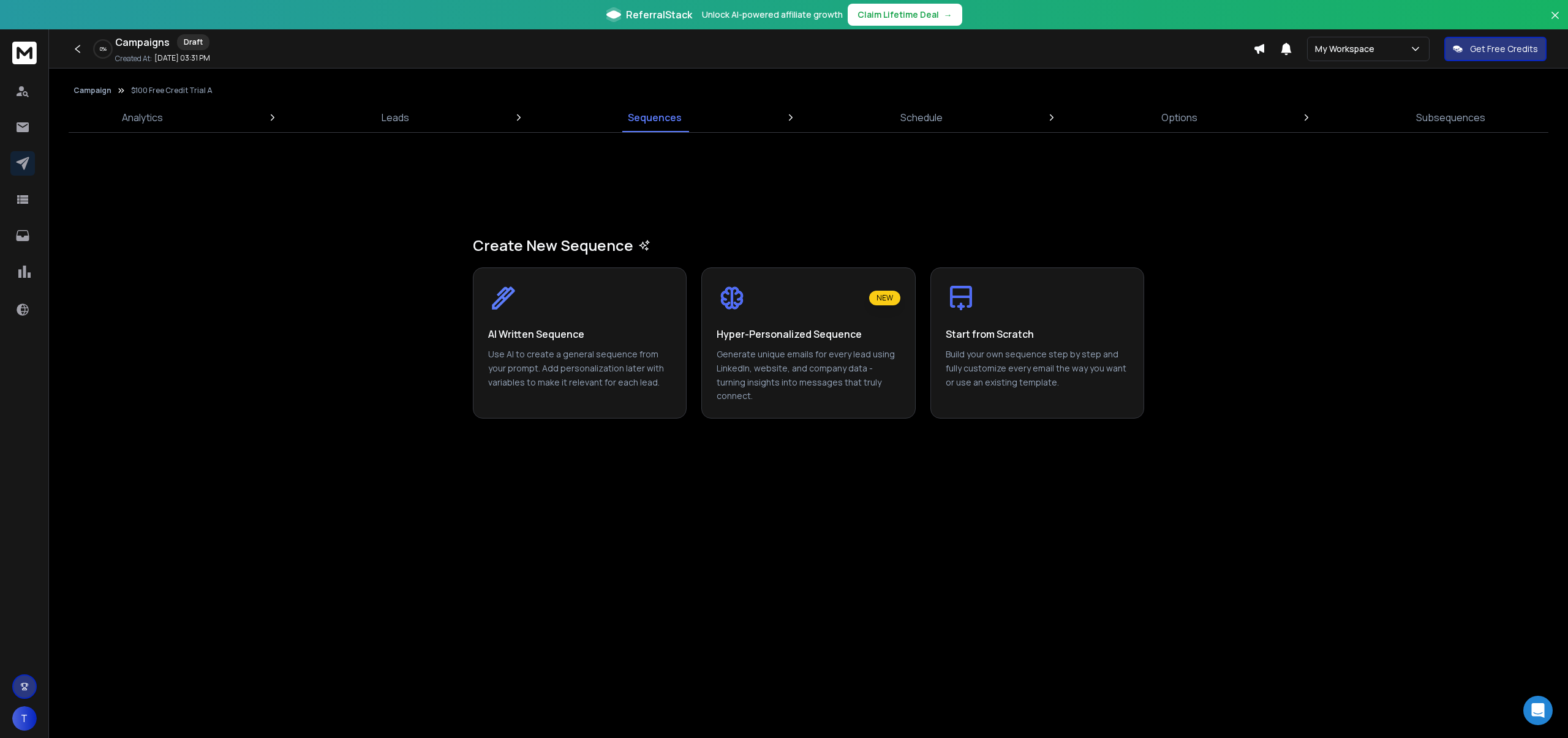
click at [1020, 337] on h3 "Start from Scratch" at bounding box center [990, 334] width 88 height 12
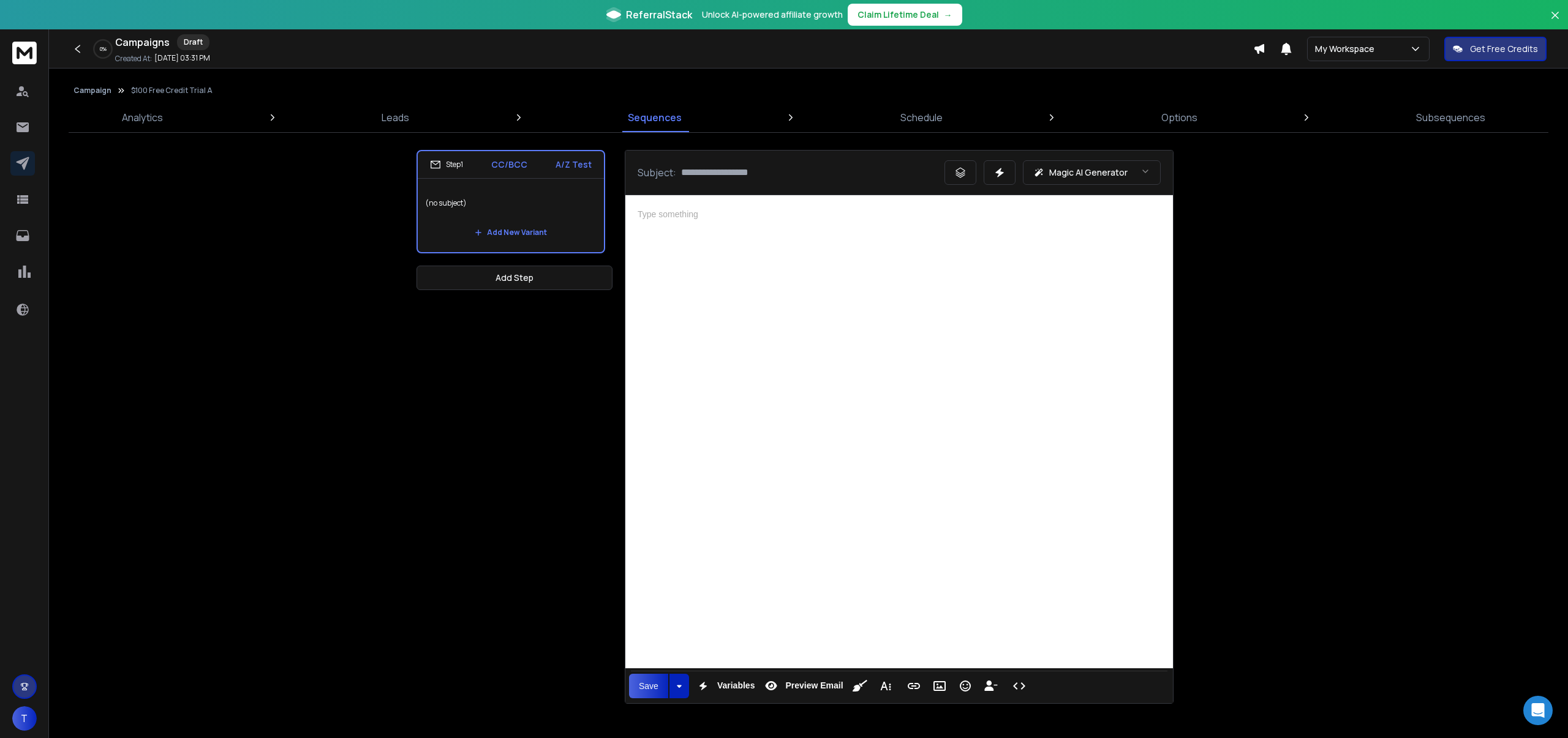
click at [738, 174] on input at bounding box center [806, 173] width 251 height 15
